Goal: Task Accomplishment & Management: Manage account settings

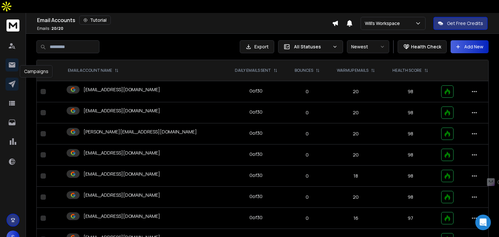
click at [12, 81] on icon at bounding box center [11, 84] width 7 height 7
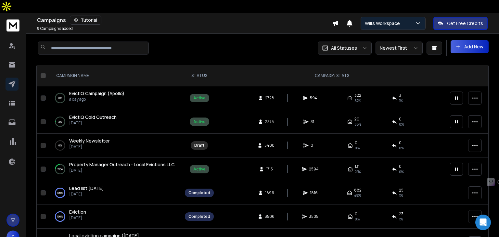
click at [413, 20] on div "Will's Workspace" at bounding box center [393, 23] width 57 height 6
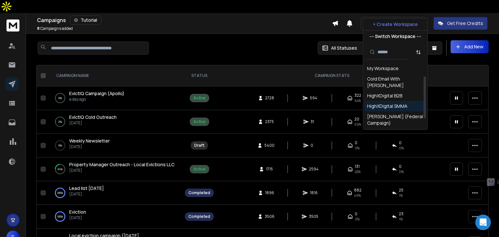
scroll to position [35, 0]
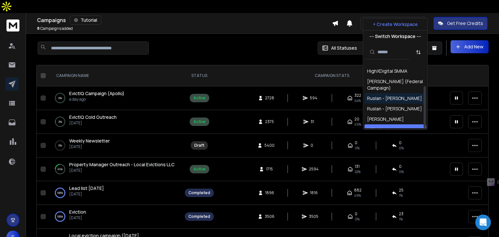
click at [392, 95] on div "Ruslan - Dr Tyran Mincey" at bounding box center [394, 98] width 55 height 6
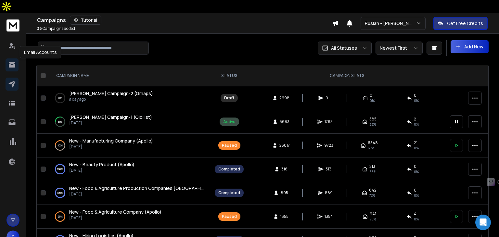
click at [12, 62] on icon at bounding box center [12, 64] width 6 height 5
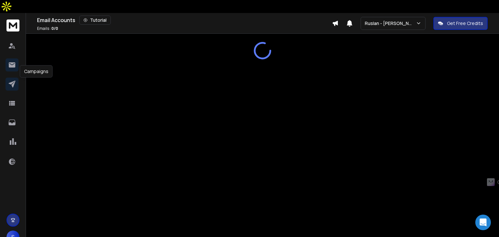
click at [13, 81] on icon at bounding box center [11, 84] width 7 height 7
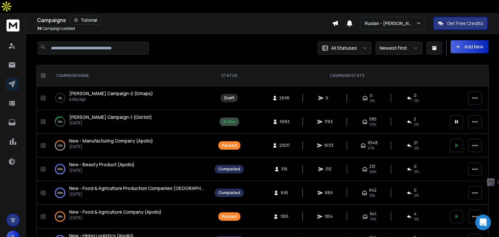
click at [134, 114] on span "Dr Mincey Campaign-1 (Old list)" at bounding box center [110, 117] width 83 height 6
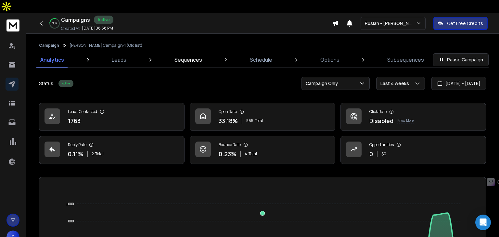
click at [172, 52] on link "Sequences" at bounding box center [188, 60] width 35 height 16
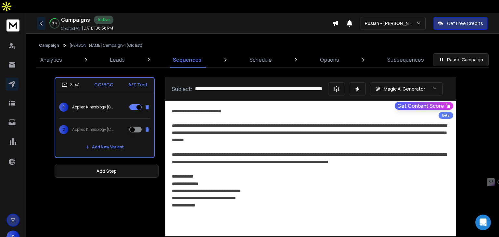
click at [40, 17] on button at bounding box center [41, 23] width 8 height 13
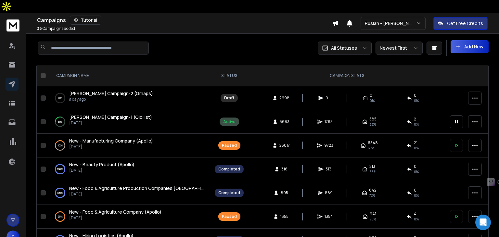
click at [156, 114] on div "31 % Dr Mincey Campaign-1 (Old list) 2 days ago" at bounding box center [129, 122] width 149 height 16
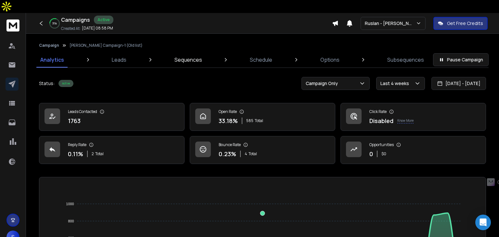
click at [189, 56] on p "Sequences" at bounding box center [188, 60] width 28 height 8
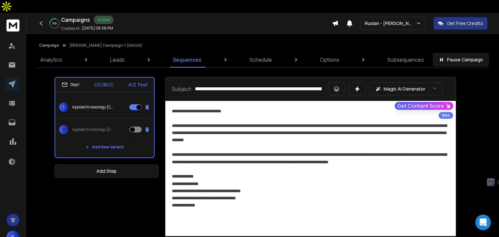
click at [133, 104] on button "button" at bounding box center [135, 107] width 12 height 6
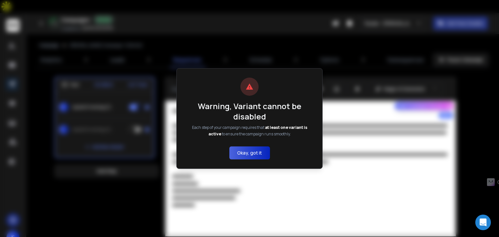
click at [247, 153] on button "Okay, got it" at bounding box center [249, 152] width 41 height 13
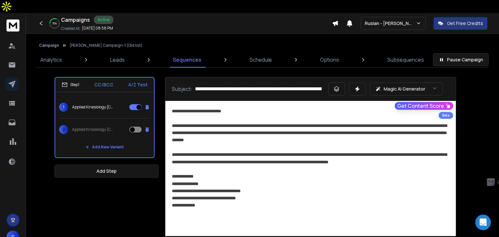
click at [134, 127] on button "button" at bounding box center [135, 130] width 12 height 6
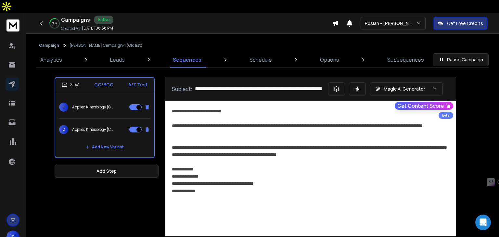
click at [138, 104] on button "button" at bounding box center [135, 107] width 12 height 6
type input "**********"
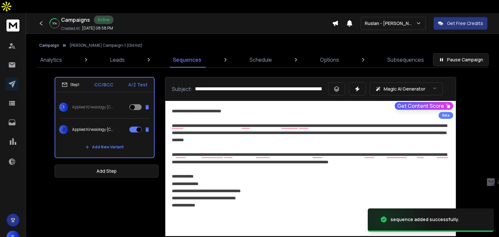
click at [217, 180] on div "**********" at bounding box center [310, 183] width 277 height 7
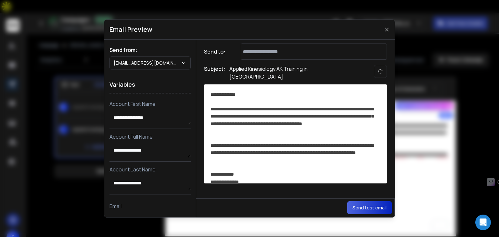
click at [386, 29] on icon at bounding box center [386, 29] width 5 height 5
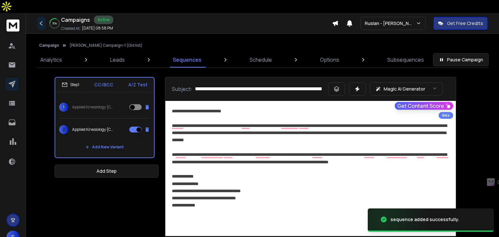
click at [43, 20] on icon at bounding box center [41, 23] width 6 height 6
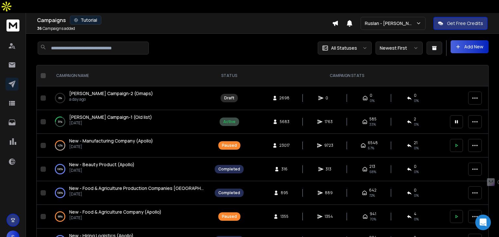
click at [92, 16] on button "Tutorial" at bounding box center [86, 20] width 32 height 9
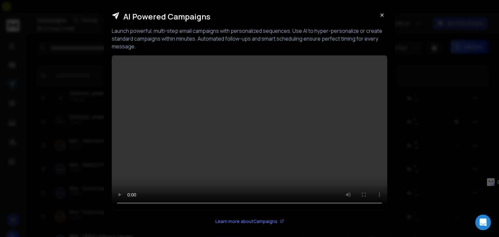
click at [207, 146] on video at bounding box center [249, 133] width 275 height 155
click at [381, 13] on icon at bounding box center [381, 15] width 5 height 5
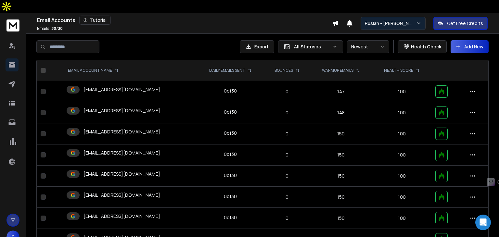
click at [399, 20] on p "Ruslan - [PERSON_NAME]" at bounding box center [390, 23] width 51 height 6
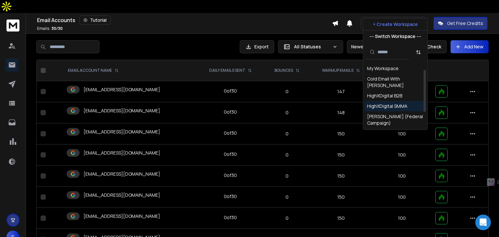
scroll to position [35, 0]
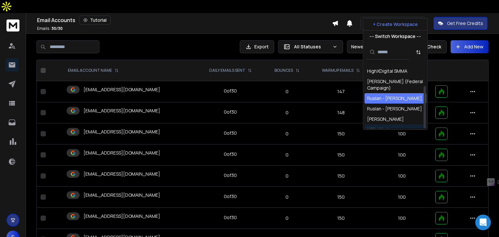
click at [387, 126] on div "Will's Workspace" at bounding box center [385, 129] width 36 height 6
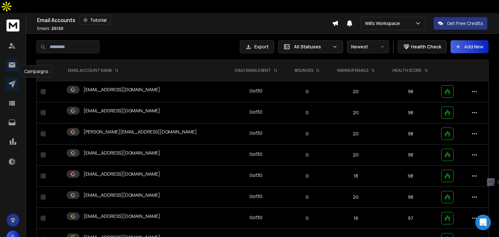
click at [11, 80] on icon at bounding box center [12, 84] width 8 height 8
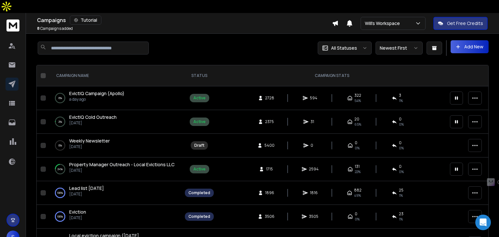
click at [101, 90] on span "EvictIQ Campaign (Apollo)" at bounding box center [96, 93] width 55 height 6
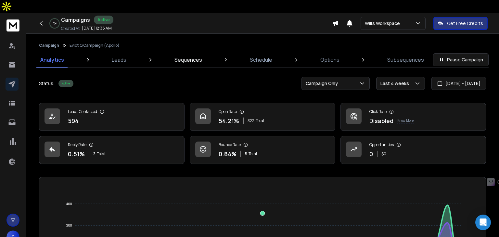
click at [201, 56] on p "Sequences" at bounding box center [188, 60] width 28 height 8
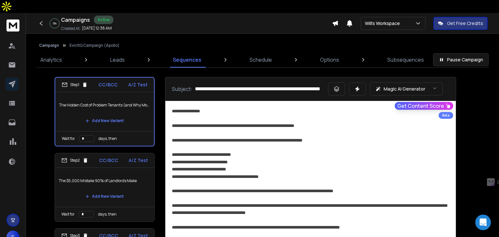
click at [98, 172] on p "The $5,000 Mistake 90% of Landlords Make" at bounding box center [105, 181] width 92 height 18
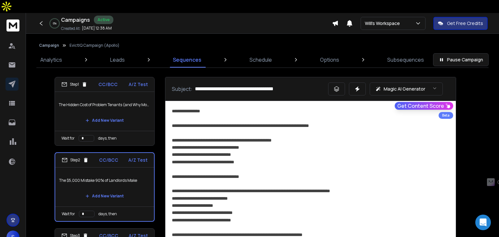
scroll to position [56, 0]
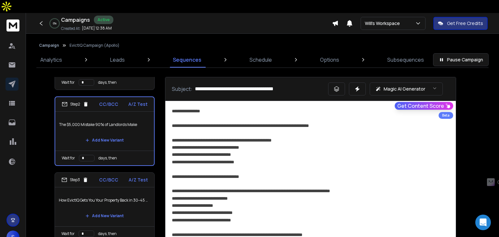
click at [113, 191] on p "How EvictIQ Gets You Your Property Back in 30–45 Days" at bounding box center [105, 200] width 92 height 18
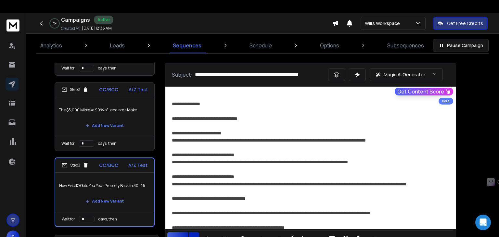
scroll to position [21, 0]
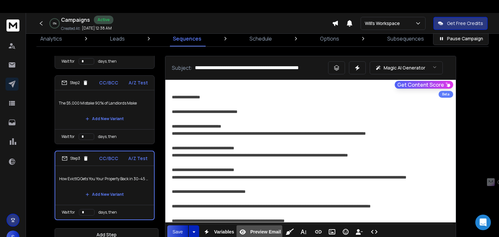
click at [259, 229] on span "Preview Email" at bounding box center [265, 232] width 33 height 6
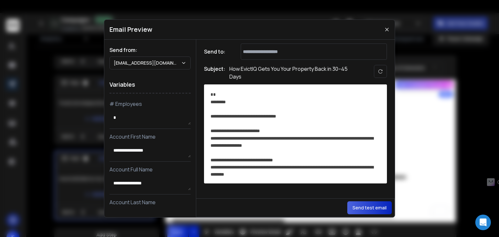
click at [386, 33] on div "Email Preview" at bounding box center [249, 29] width 290 height 19
click at [386, 29] on icon at bounding box center [387, 30] width 4 height 4
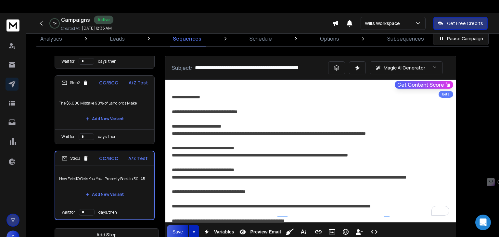
scroll to position [189, 0]
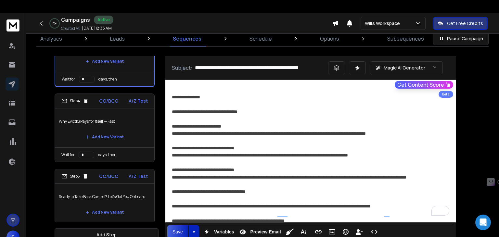
click at [121, 112] on p "Why EvictIQ Pays for Itself — Fast" at bounding box center [105, 121] width 92 height 18
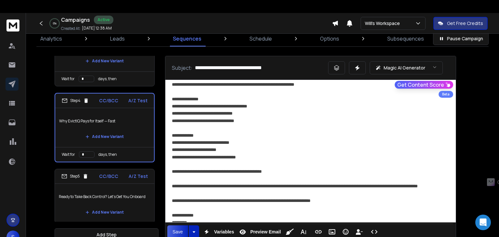
scroll to position [0, 0]
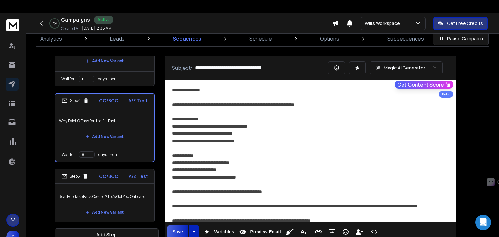
click at [115, 188] on p "Ready to Take Back Control? Let’s Get You Onboard" at bounding box center [105, 197] width 92 height 18
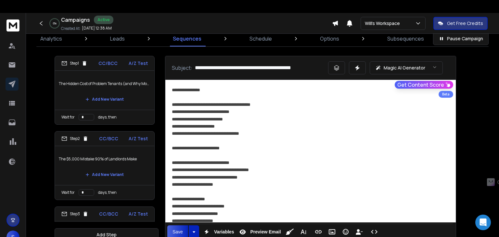
click at [122, 75] on p "The Hidden Cost of Problem Tenants (and Why Most Owners Miss It)" at bounding box center [105, 84] width 92 height 18
type input "**********"
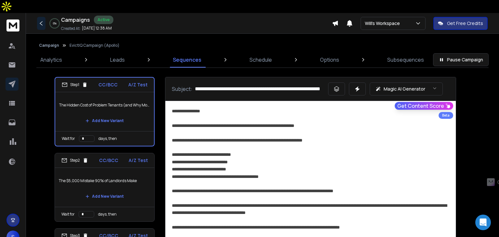
click at [38, 20] on icon at bounding box center [41, 23] width 6 height 6
